Goal: Information Seeking & Learning: Check status

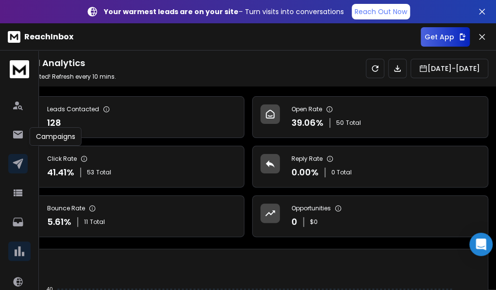
click at [15, 158] on icon at bounding box center [18, 163] width 10 height 10
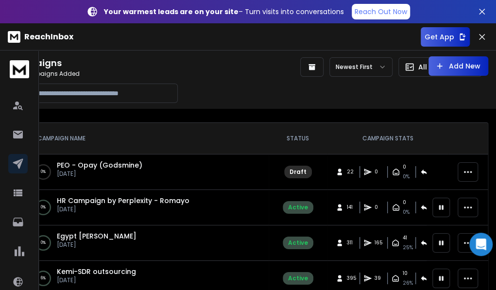
click at [189, 160] on div "0 % PEO - Opay (Godsmine) [DATE]" at bounding box center [147, 171] width 224 height 23
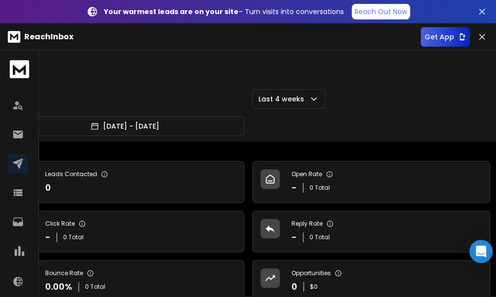
click at [0, 0] on p "Leads" at bounding box center [0, 0] width 0 height 0
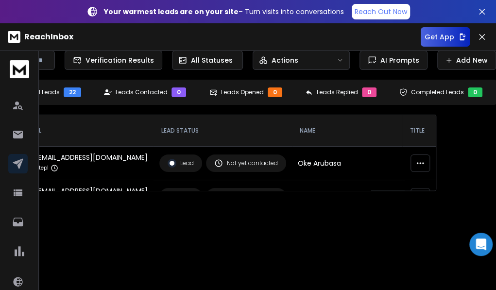
click at [0, 0] on p "Sequences" at bounding box center [0, 0] width 0 height 0
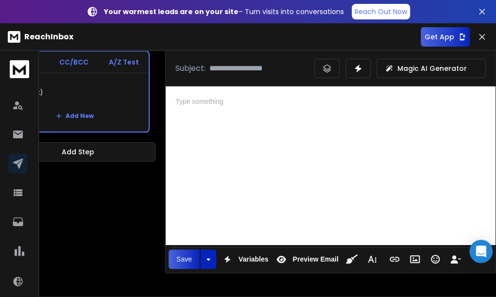
click at [0, 0] on icon at bounding box center [0, 0] width 0 height 0
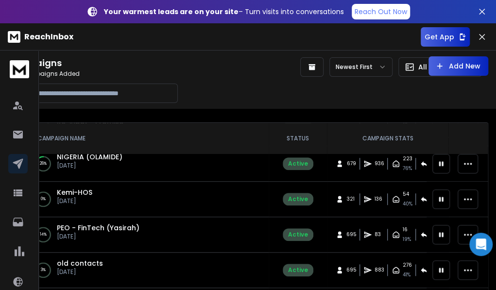
scroll to position [256, 0]
click at [198, 224] on div "14 % PEO - FinTech (Yasirah) [DATE]" at bounding box center [147, 235] width 224 height 23
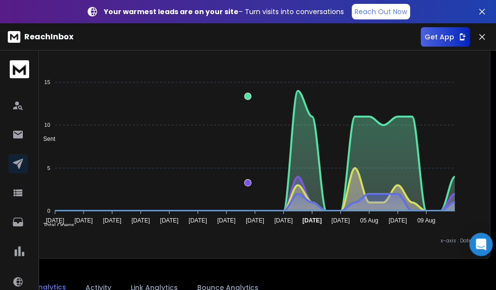
scroll to position [358, 0]
